Goal: Go to known website: Access a specific website the user already knows

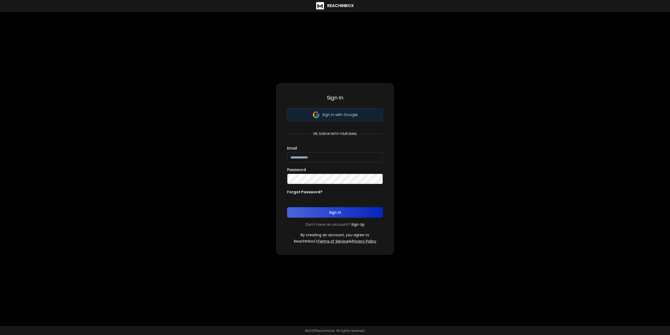
click at [348, 109] on button "Sign in with Google" at bounding box center [335, 114] width 96 height 13
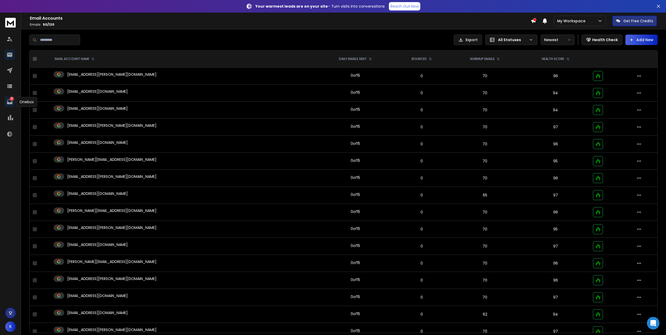
click at [5, 100] on link "8" at bounding box center [9, 102] width 10 height 10
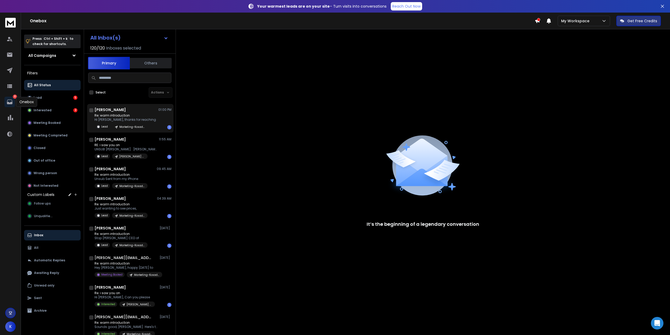
click at [158, 117] on div "Re: warm introduction Hi [PERSON_NAME], thanks for reaching Lead Marketing-Kosa…" at bounding box center [133, 121] width 77 height 16
